Goal: Task Accomplishment & Management: Complete application form

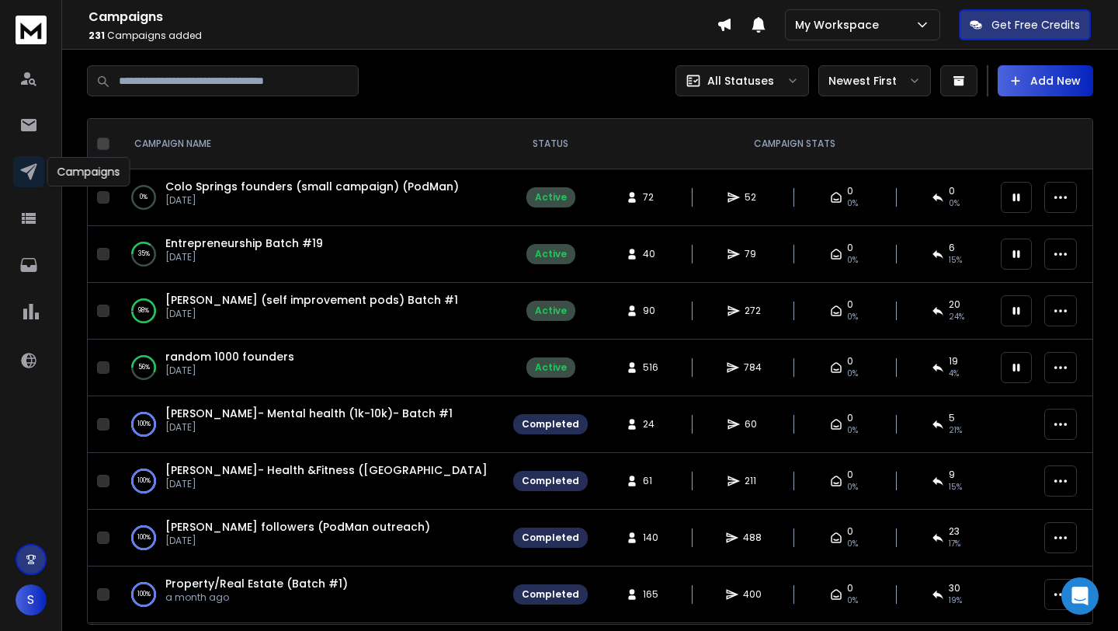
click at [1016, 93] on button "Add New" at bounding box center [1046, 80] width 96 height 31
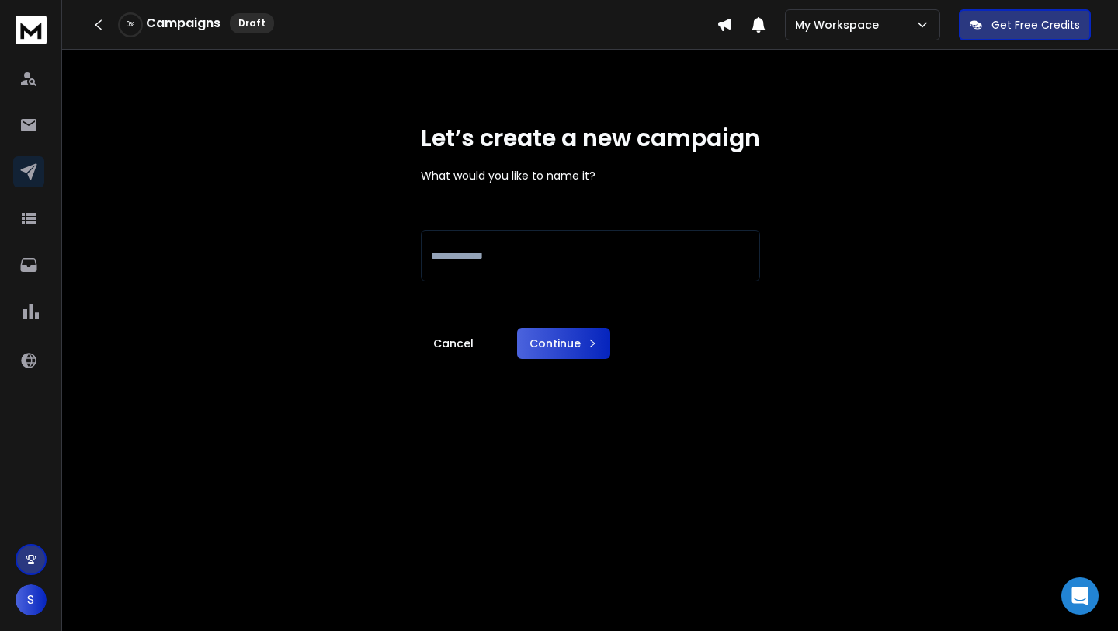
click at [465, 346] on link "Cancel" at bounding box center [453, 343] width 65 height 31
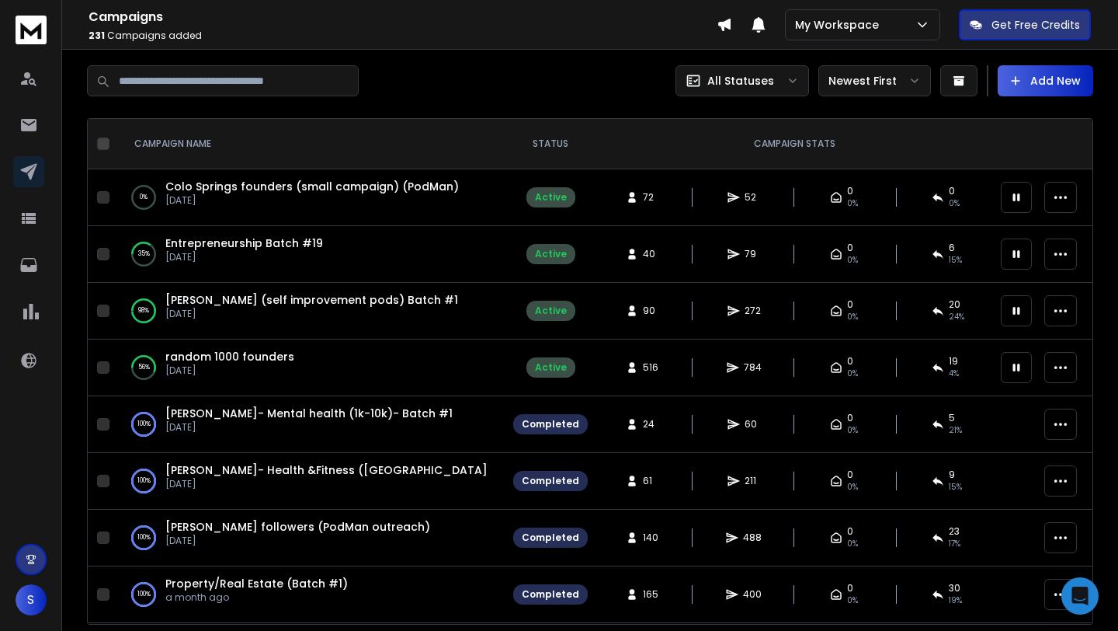
click at [1035, 68] on button "Add New" at bounding box center [1046, 80] width 96 height 31
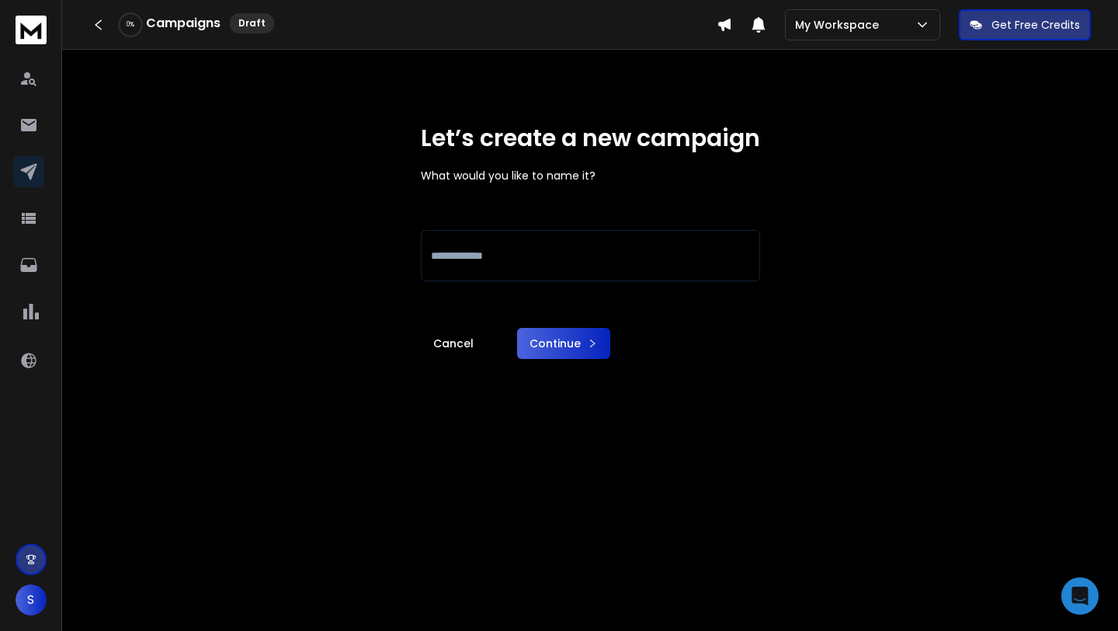
click at [517, 258] on input at bounding box center [590, 255] width 339 height 51
type input "**********"
click at [552, 343] on button "Continue" at bounding box center [563, 343] width 93 height 31
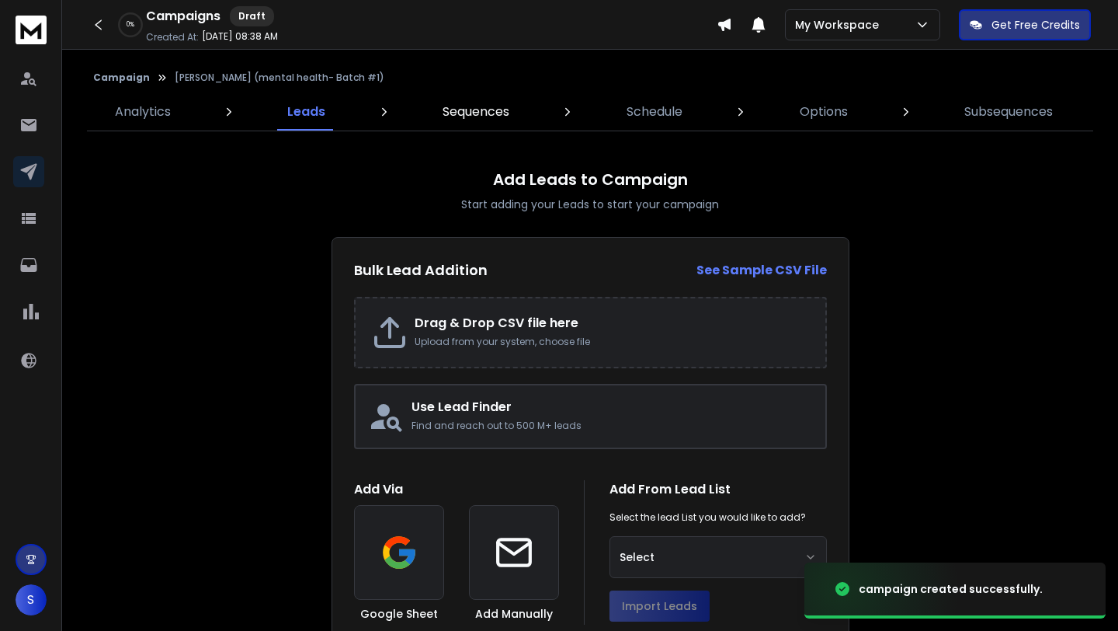
click at [478, 127] on link "Sequences" at bounding box center [475, 111] width 85 height 37
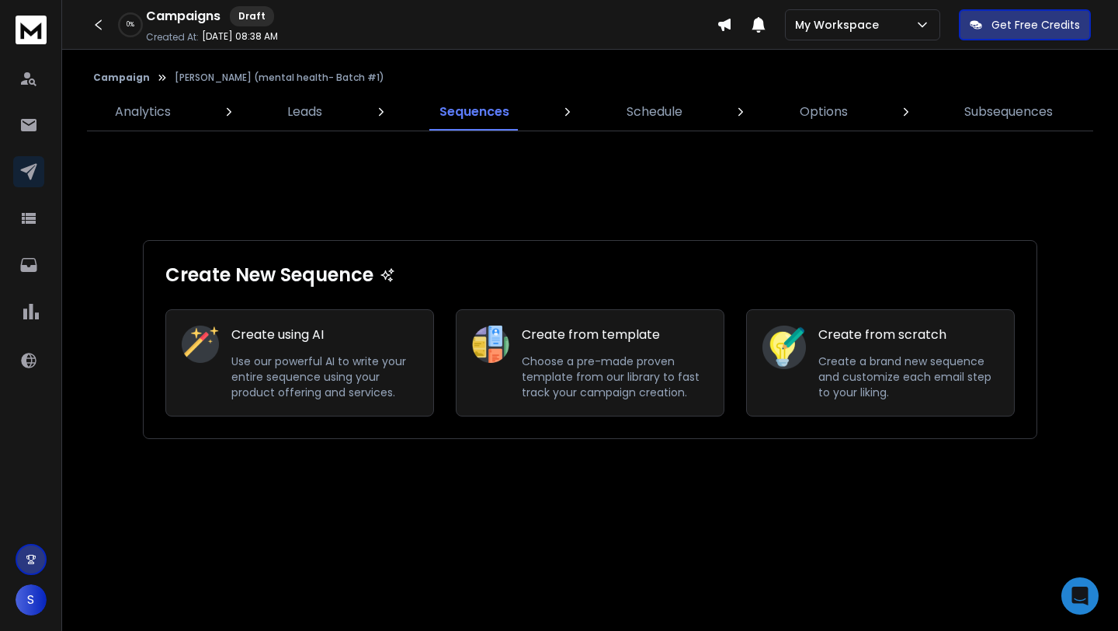
click at [875, 363] on p "Create a brand new sequence and customize each email step to your liking." at bounding box center [909, 376] width 180 height 47
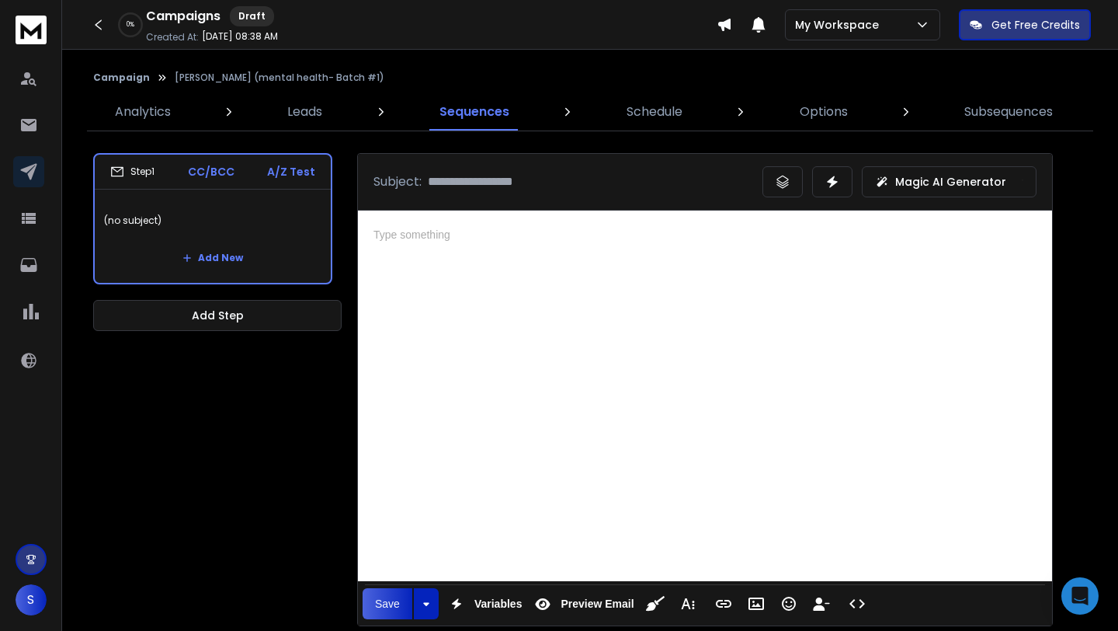
click at [628, 334] on div at bounding box center [705, 395] width 694 height 370
